Goal: Task Accomplishment & Management: Manage account settings

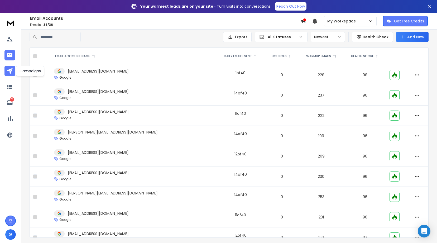
click at [11, 66] on link at bounding box center [9, 71] width 11 height 11
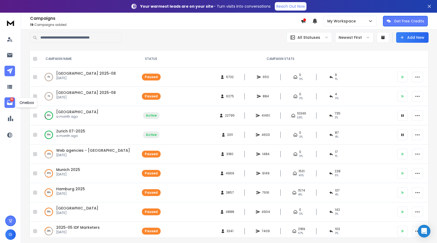
click at [11, 100] on p "26" at bounding box center [12, 99] width 4 height 4
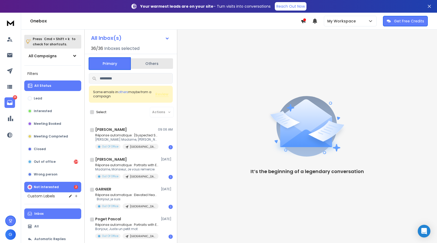
click at [53, 184] on button "Not Interested 2" at bounding box center [52, 187] width 57 height 11
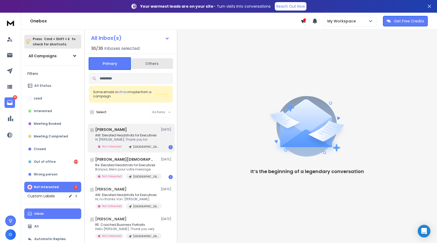
click at [132, 133] on p "AW: Elevated Headshots for Executives" at bounding box center [126, 135] width 63 height 4
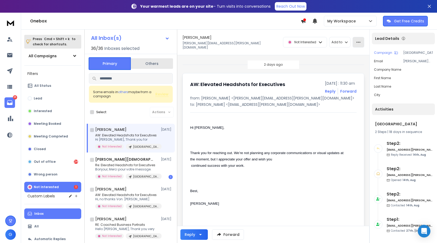
click at [360, 42] on icon "button" at bounding box center [358, 42] width 5 height 5
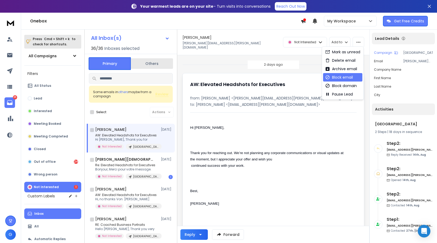
click at [351, 77] on div "Block email" at bounding box center [339, 77] width 28 height 5
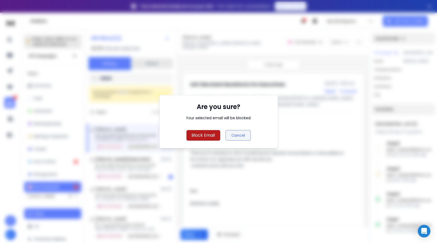
click at [192, 138] on button "Block Email" at bounding box center [203, 135] width 34 height 11
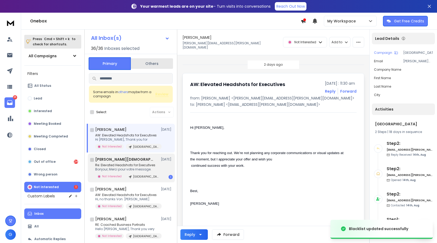
click at [150, 164] on p "Re: Elevated Headshots for Executives" at bounding box center [126, 165] width 63 height 4
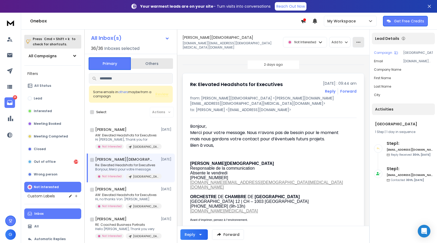
click at [361, 41] on icon "button" at bounding box center [358, 42] width 5 height 5
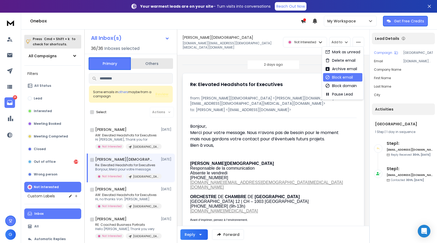
click at [341, 78] on div "Block email" at bounding box center [339, 77] width 28 height 5
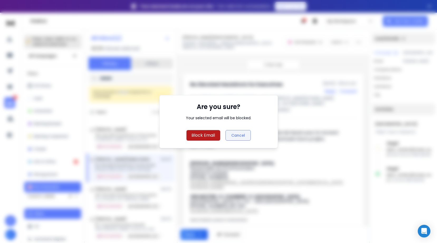
click at [210, 133] on button "Block Email" at bounding box center [203, 135] width 34 height 11
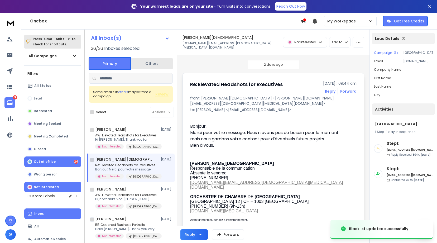
click at [31, 167] on button "Out of office 24" at bounding box center [52, 161] width 57 height 11
